Goal: Transaction & Acquisition: Subscribe to service/newsletter

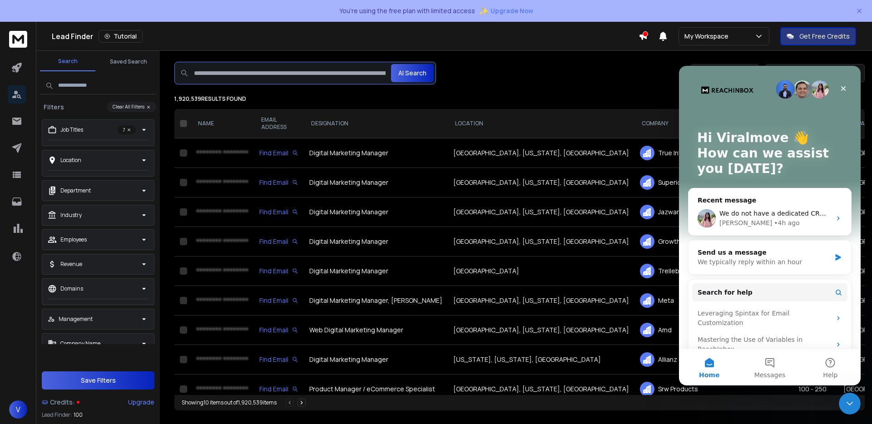
scroll to position [36, 0]
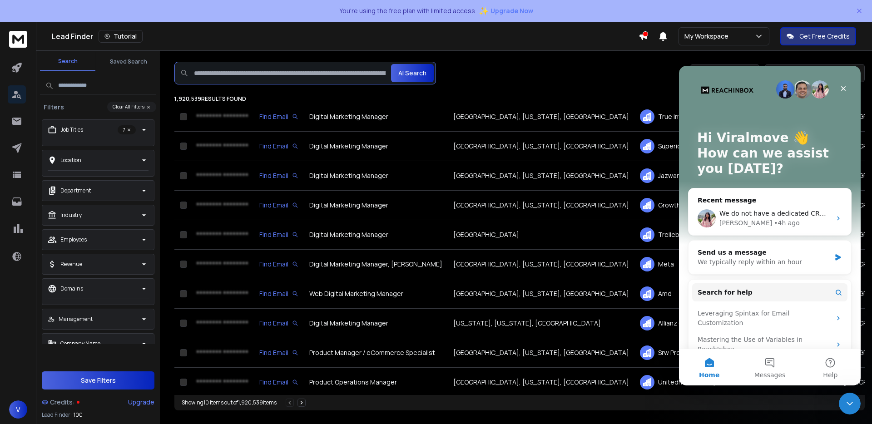
click at [456, 47] on div "Lead Finder Tutorial My Workspace Get Free Credits" at bounding box center [436, 36] width 872 height 29
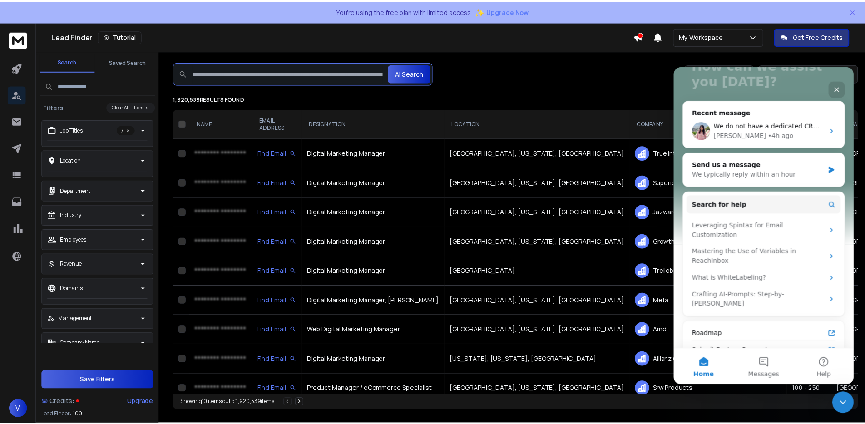
scroll to position [0, 0]
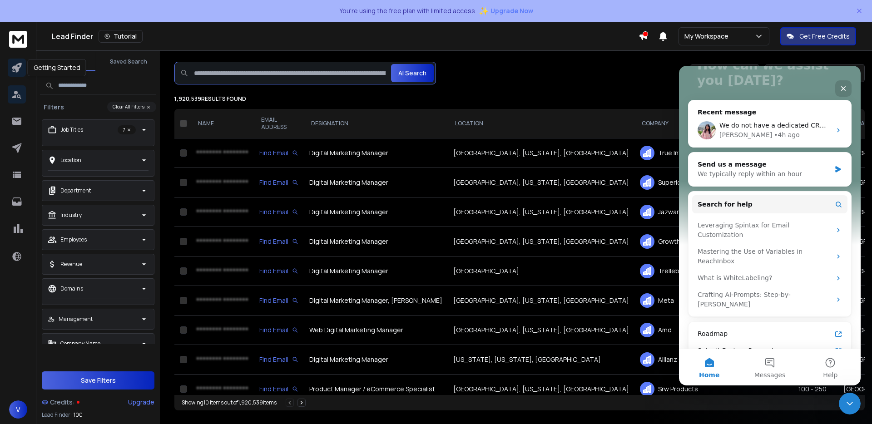
click at [16, 63] on icon at bounding box center [16, 67] width 11 height 11
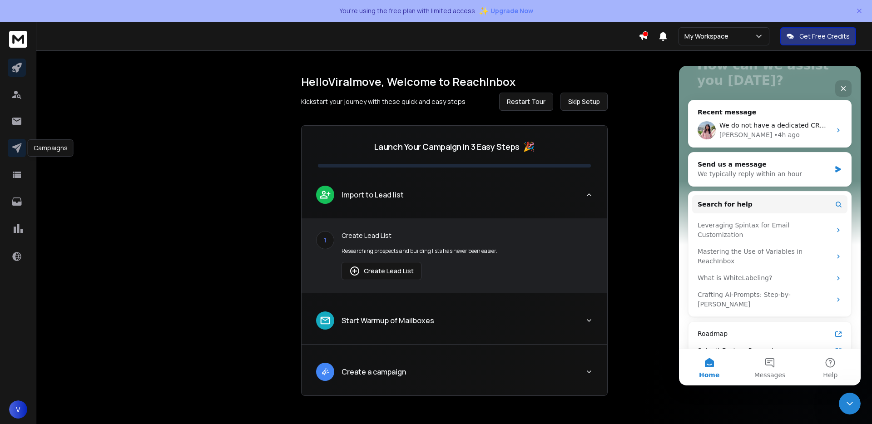
click at [15, 151] on icon at bounding box center [16, 148] width 11 height 11
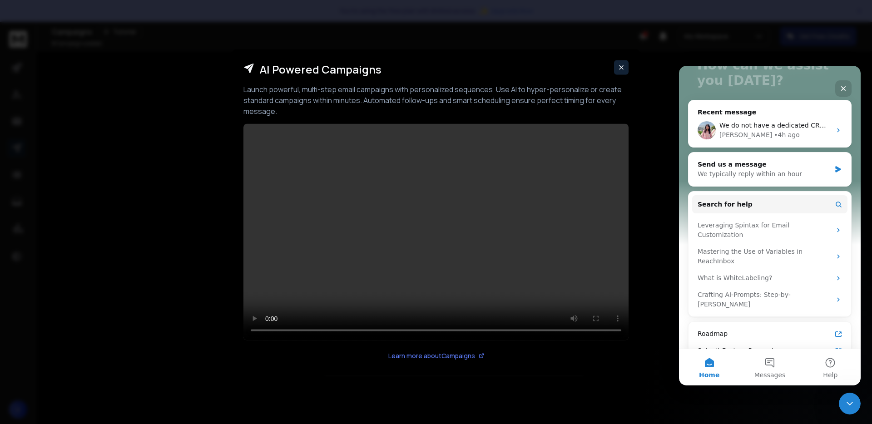
click at [620, 65] on icon at bounding box center [621, 67] width 7 height 7
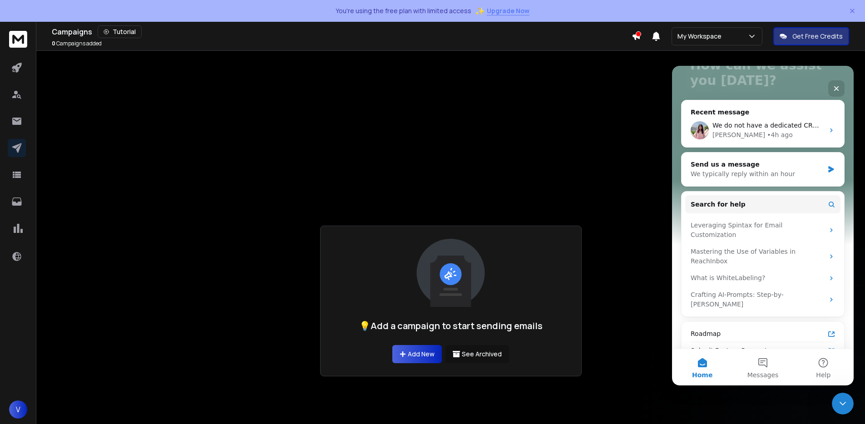
click at [497, 10] on span "Upgrade Now" at bounding box center [508, 10] width 43 height 9
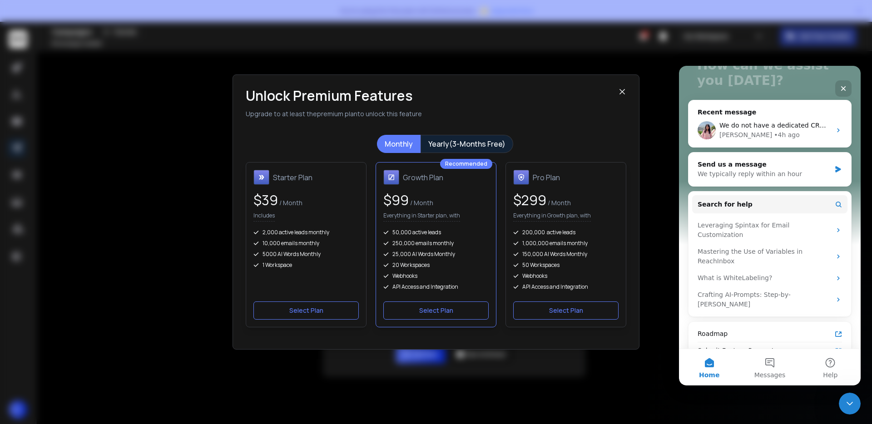
click at [447, 146] on button "Yearly(3-Months Free)" at bounding box center [467, 144] width 93 height 18
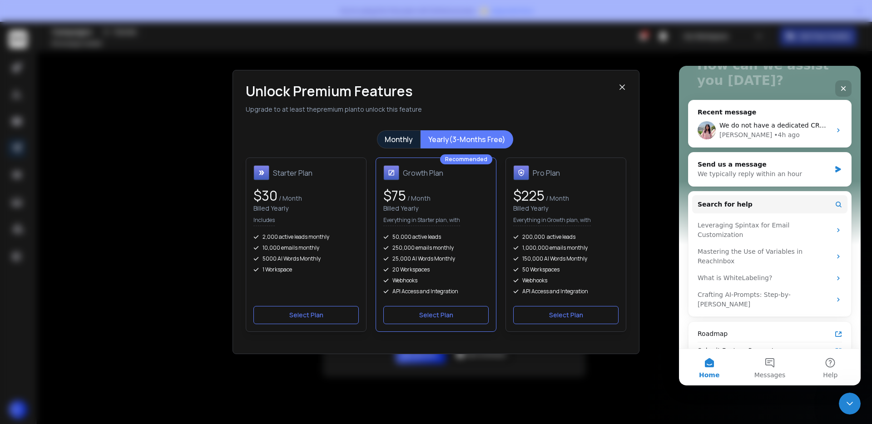
click at [407, 138] on button "Monthly" at bounding box center [399, 139] width 44 height 18
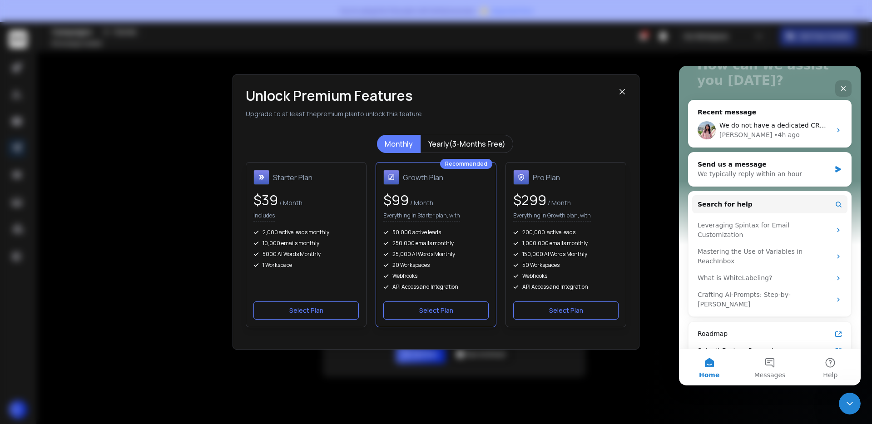
click at [619, 89] on icon at bounding box center [622, 92] width 8 height 8
